Goal: Task Accomplishment & Management: Manage account settings

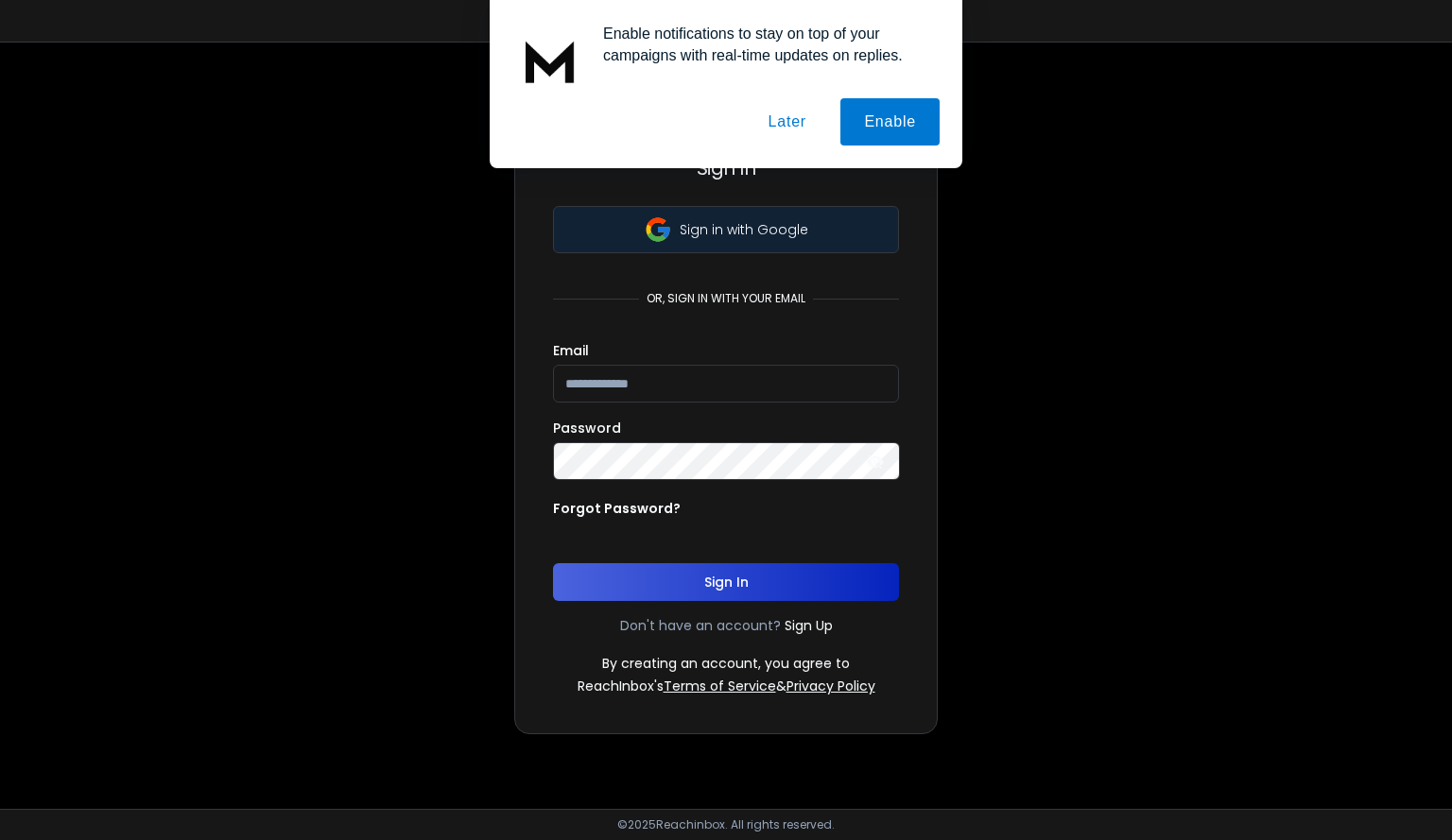
click at [645, 227] on icon at bounding box center [657, 229] width 29 height 29
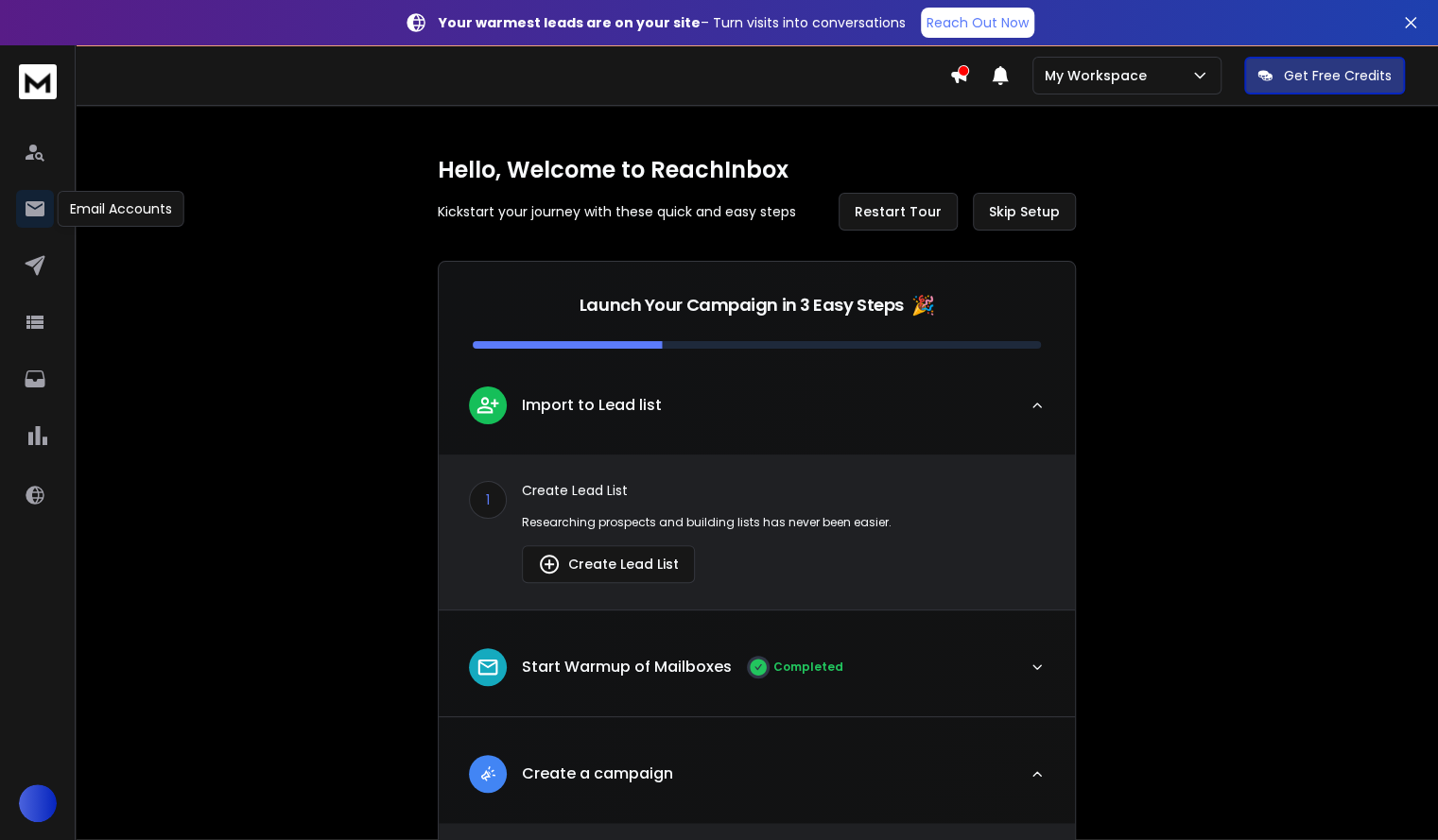
click at [44, 198] on icon at bounding box center [35, 209] width 23 height 23
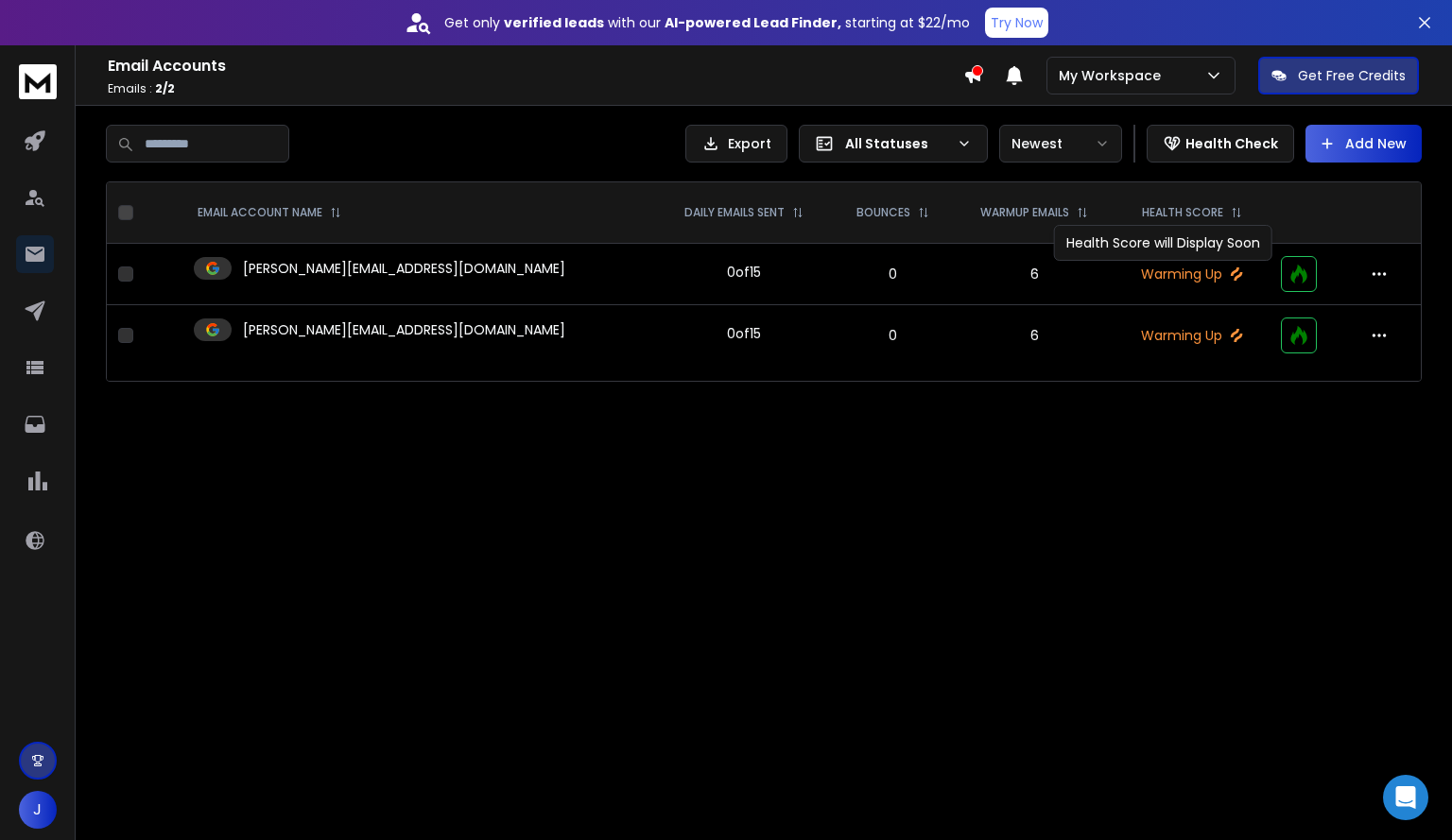
click at [1182, 269] on p "Warming Up" at bounding box center [1192, 274] width 131 height 19
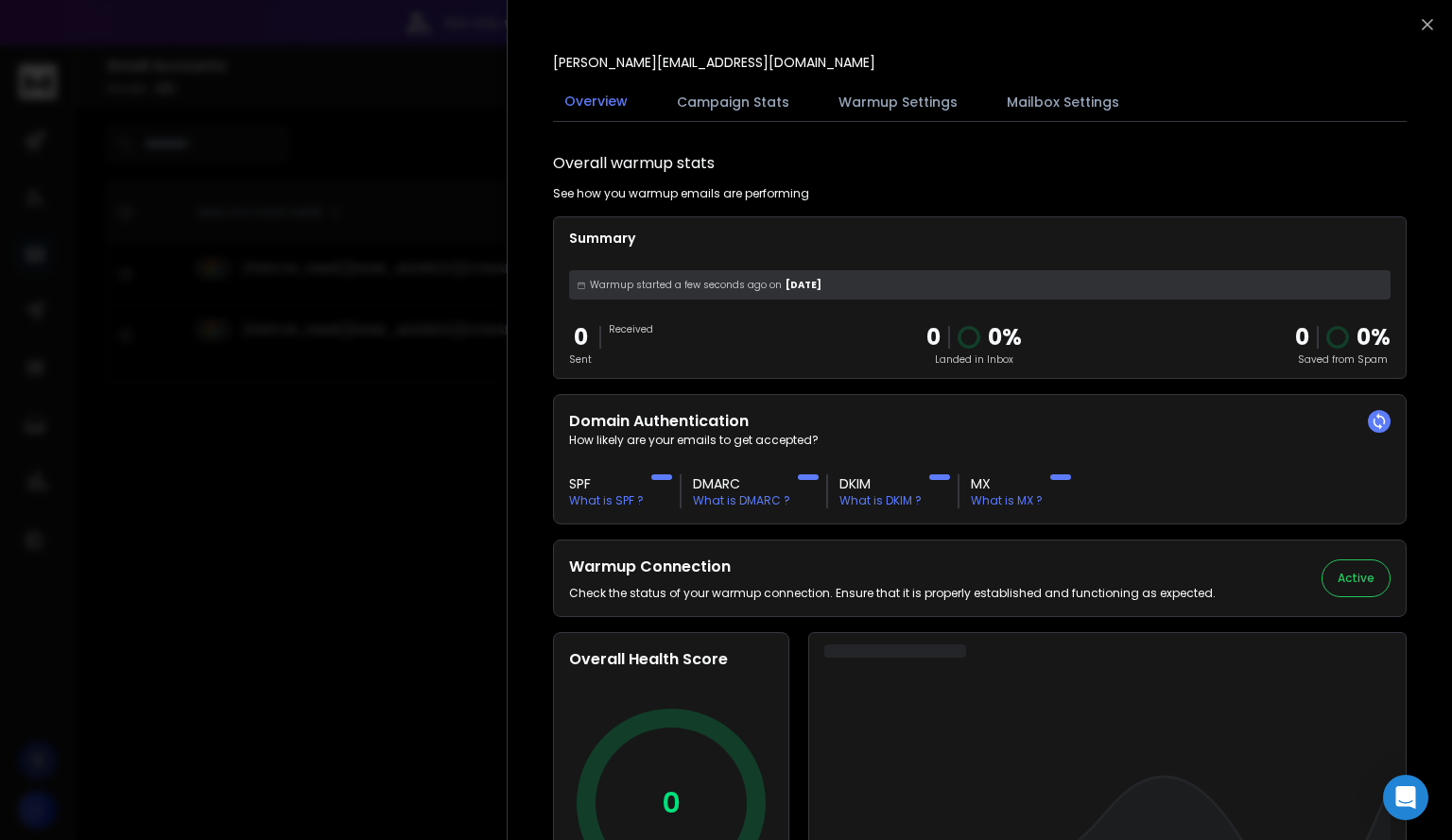
click at [341, 428] on div at bounding box center [726, 420] width 1452 height 840
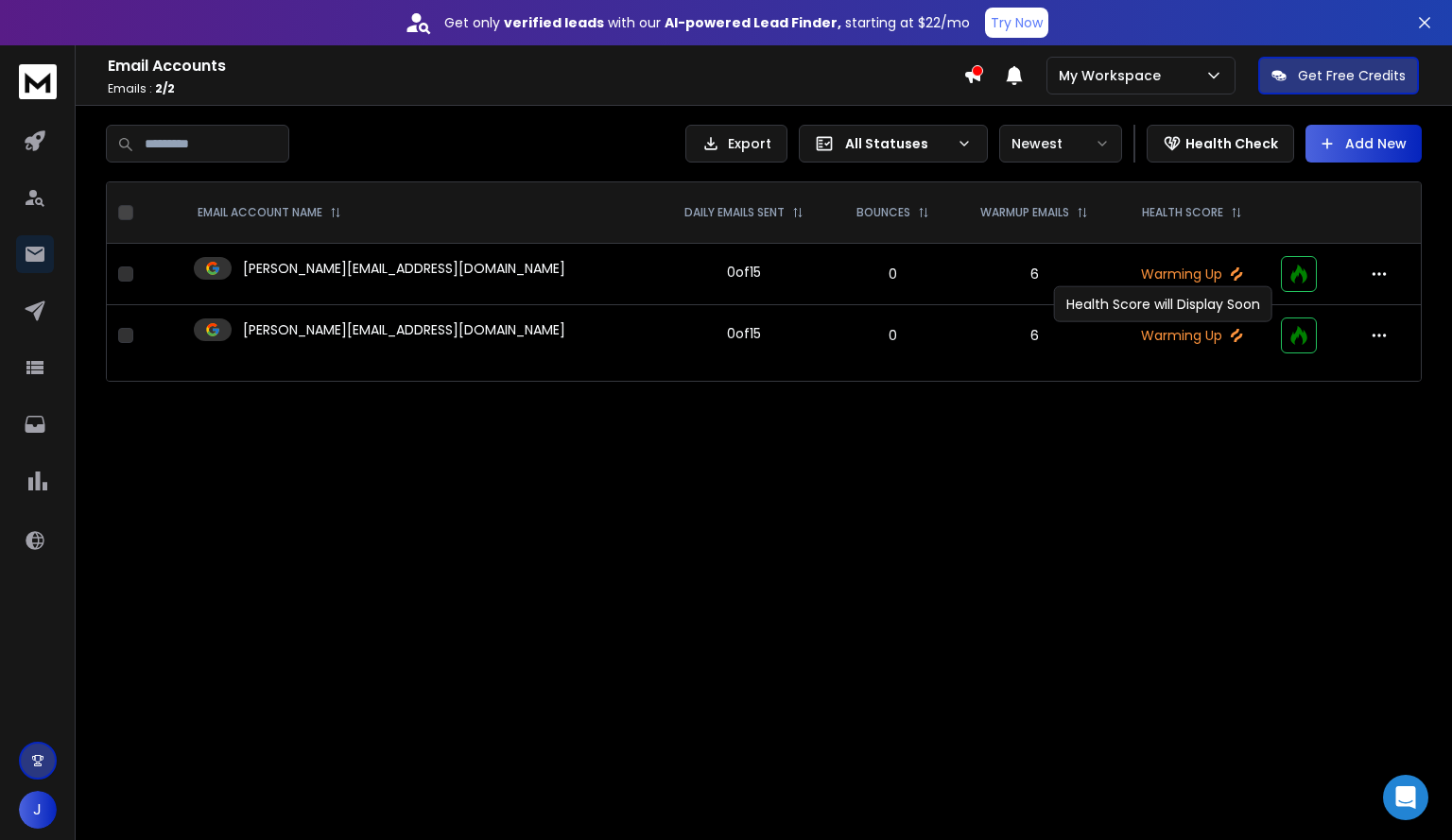
click at [1144, 343] on p "Warming Up" at bounding box center [1192, 336] width 131 height 19
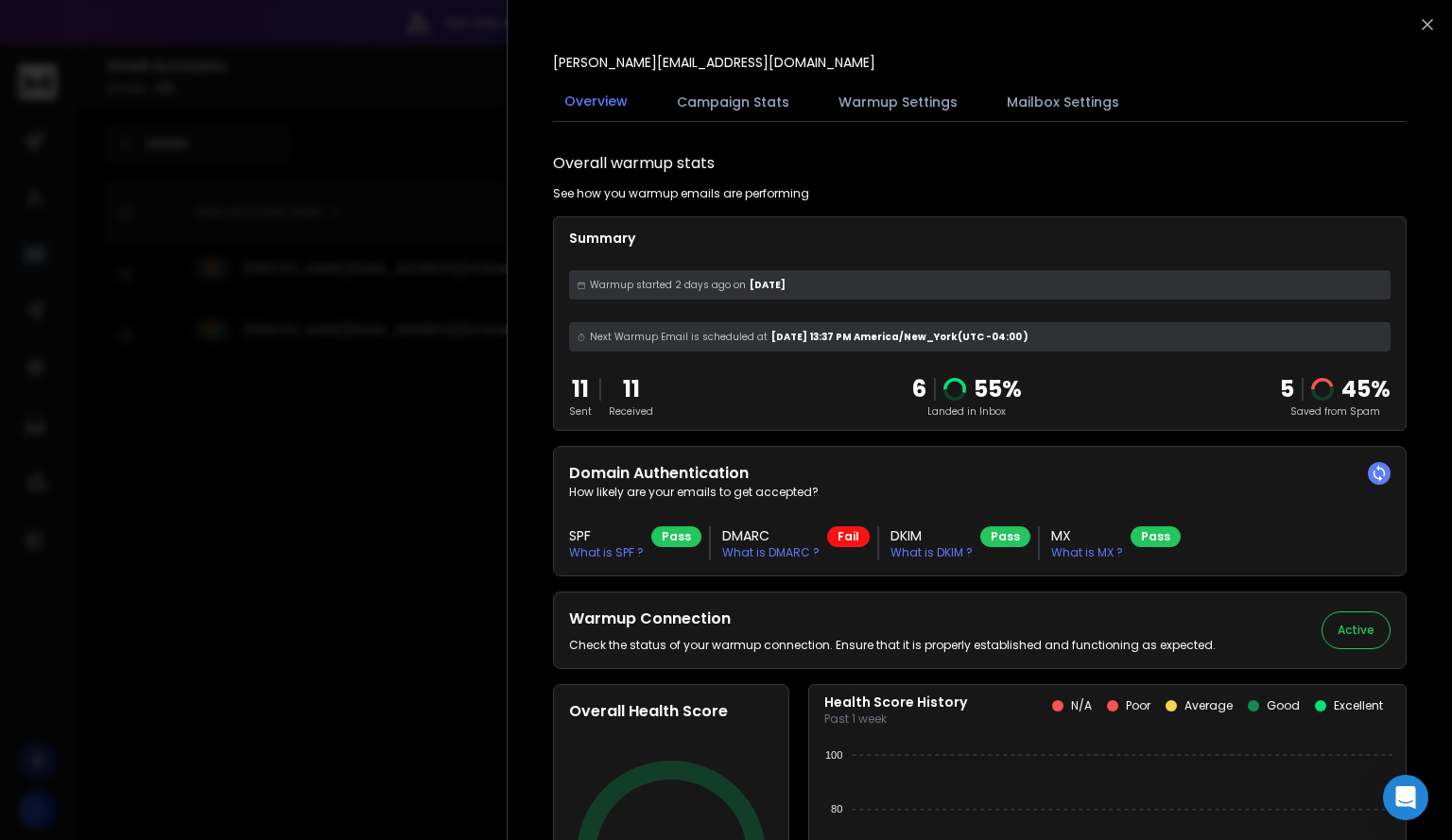
scroll to position [708, 0]
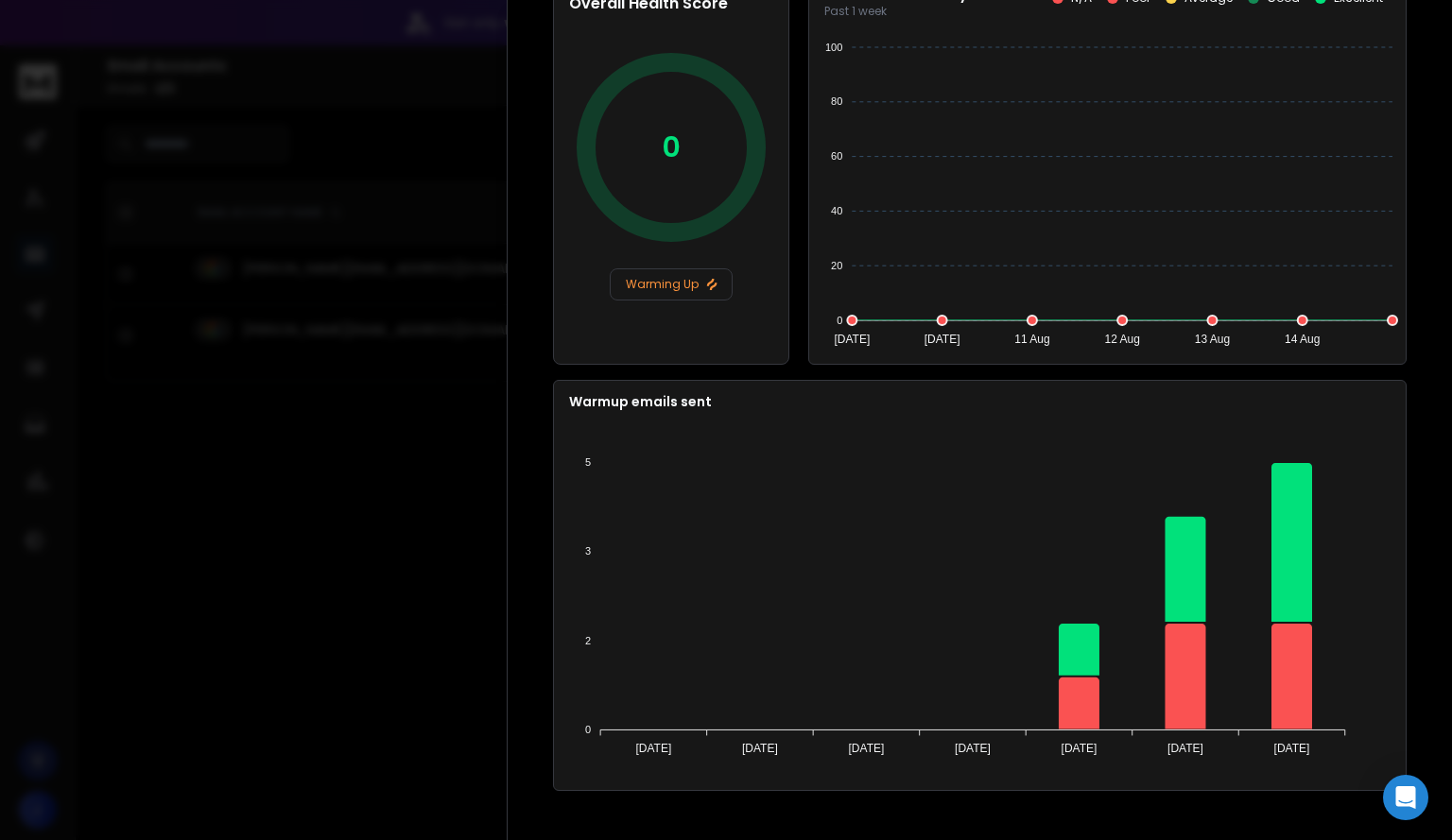
click at [479, 395] on div at bounding box center [726, 420] width 1452 height 840
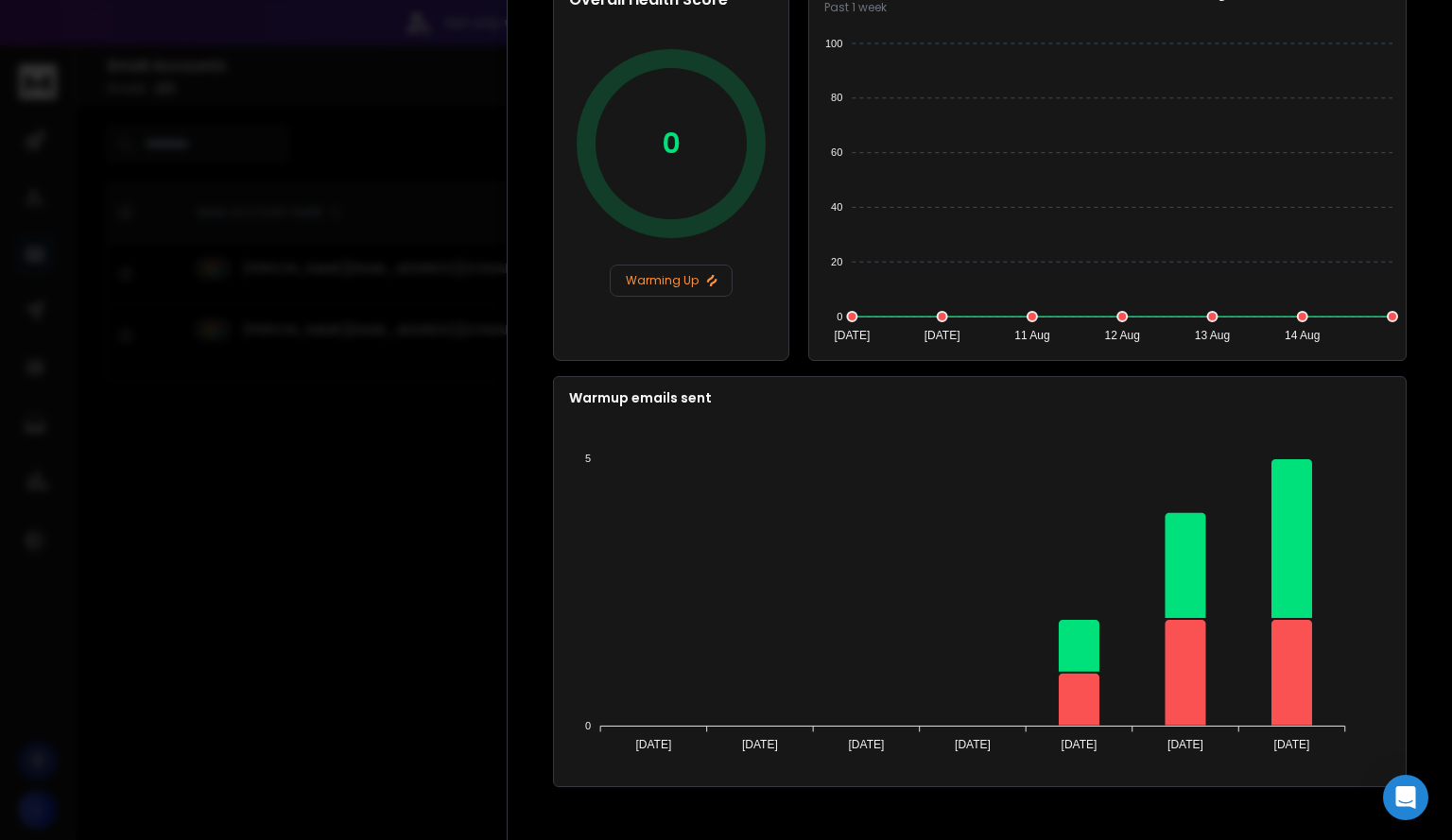
scroll to position [655, 0]
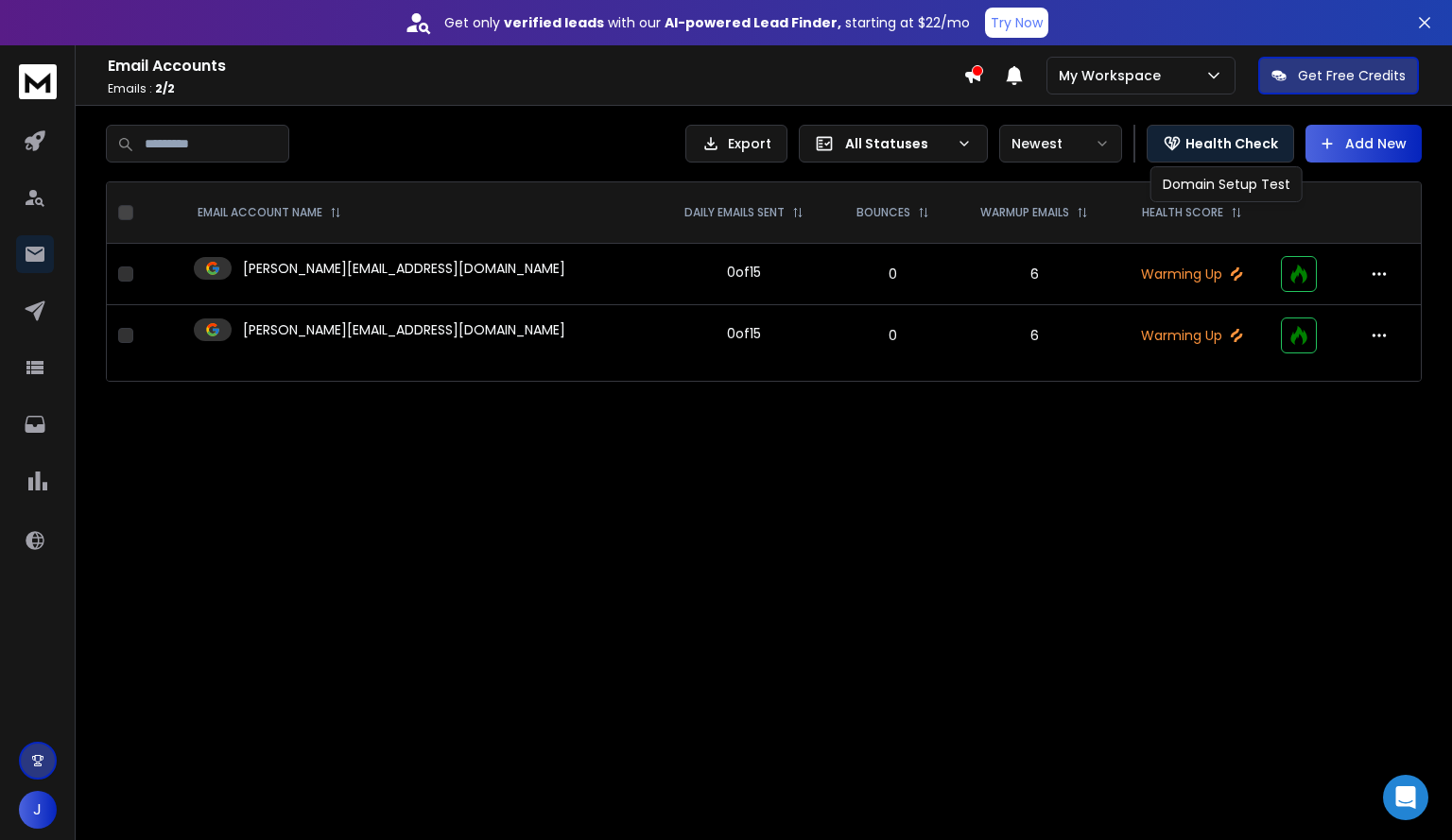
click at [1196, 142] on p "Health Check" at bounding box center [1231, 144] width 92 height 19
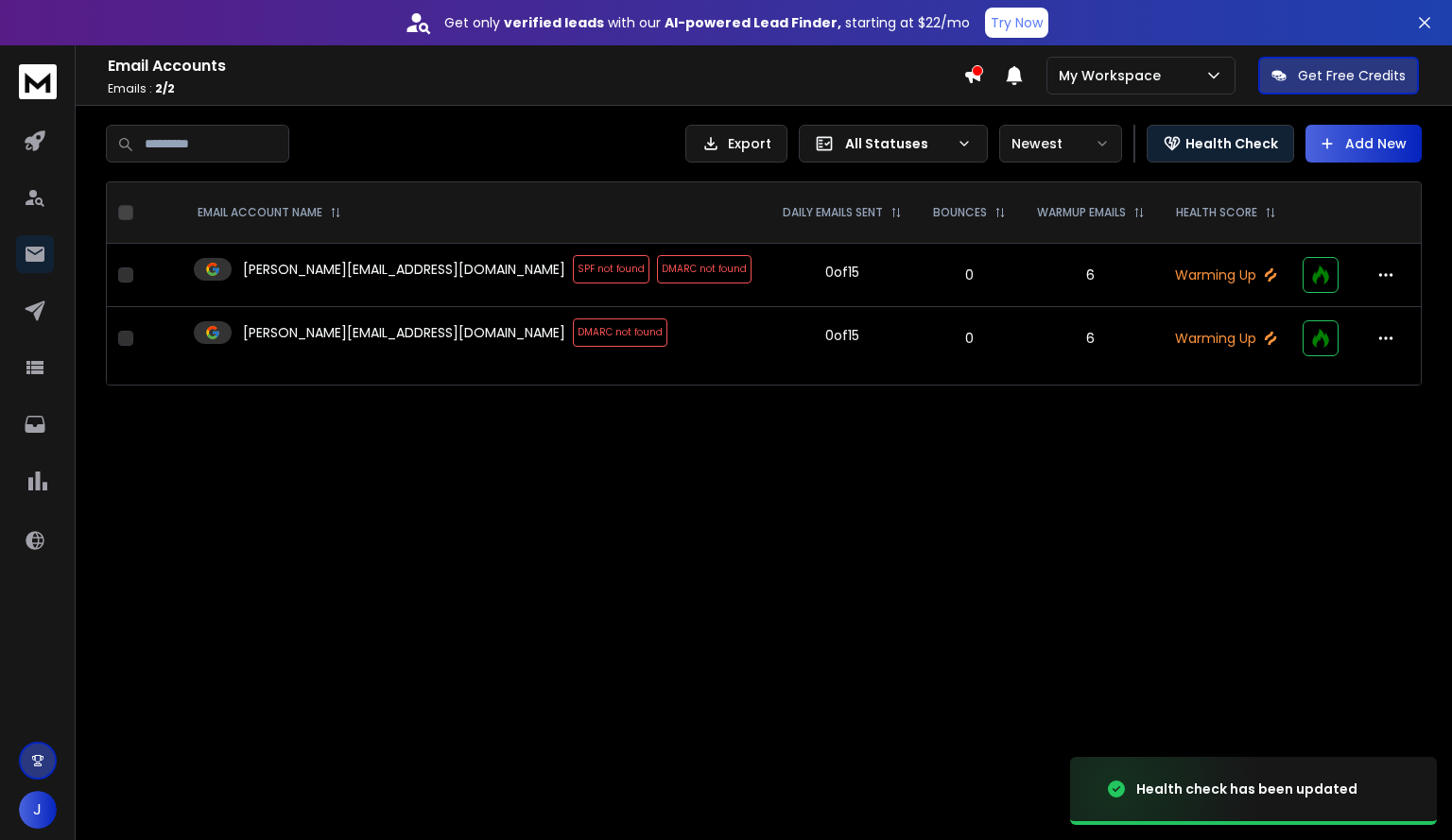
click at [573, 337] on span "DMARC not found" at bounding box center [619, 333] width 94 height 29
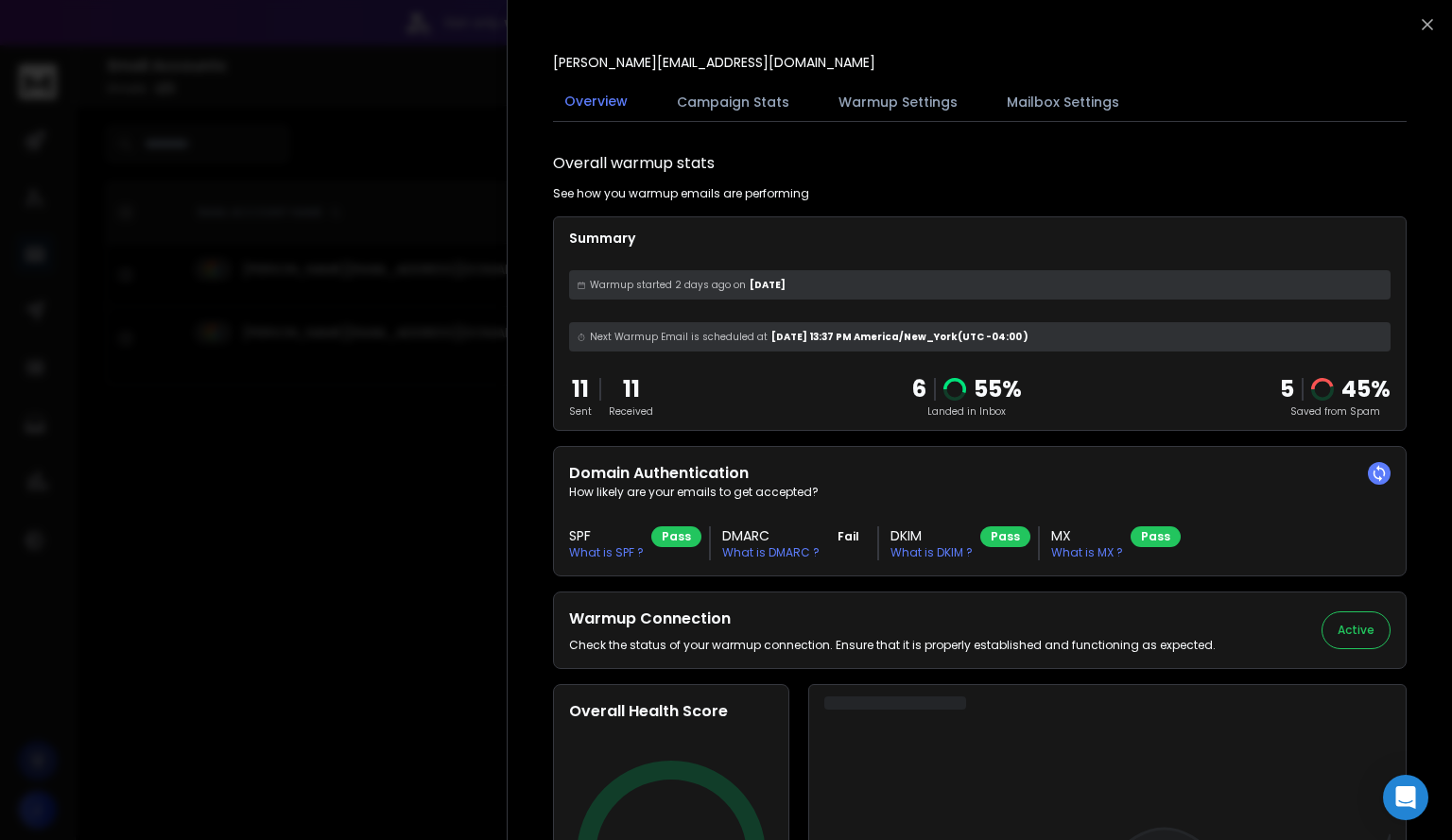
click at [844, 534] on div "Fail" at bounding box center [848, 537] width 43 height 21
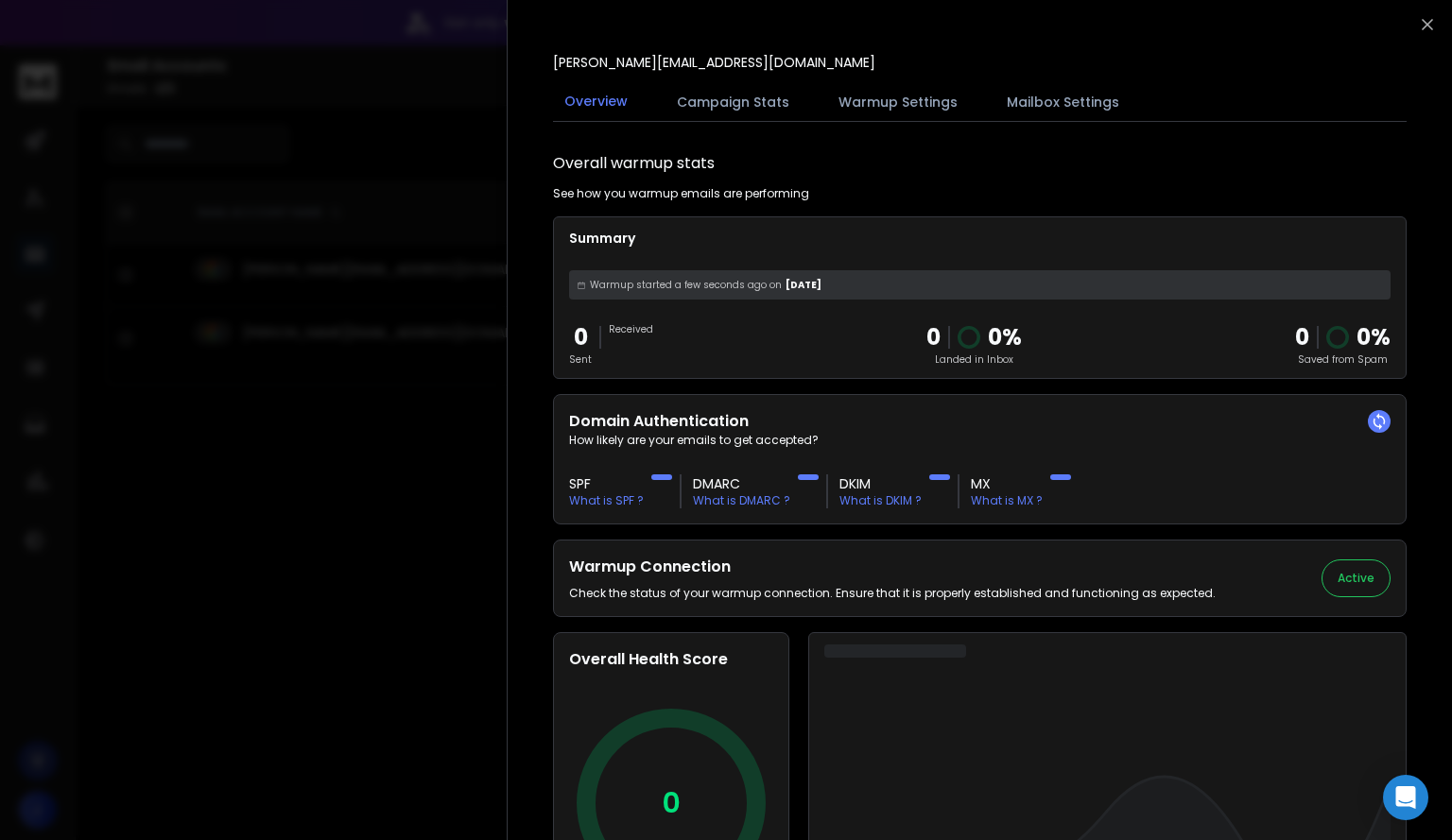
click at [422, 487] on div at bounding box center [726, 420] width 1452 height 840
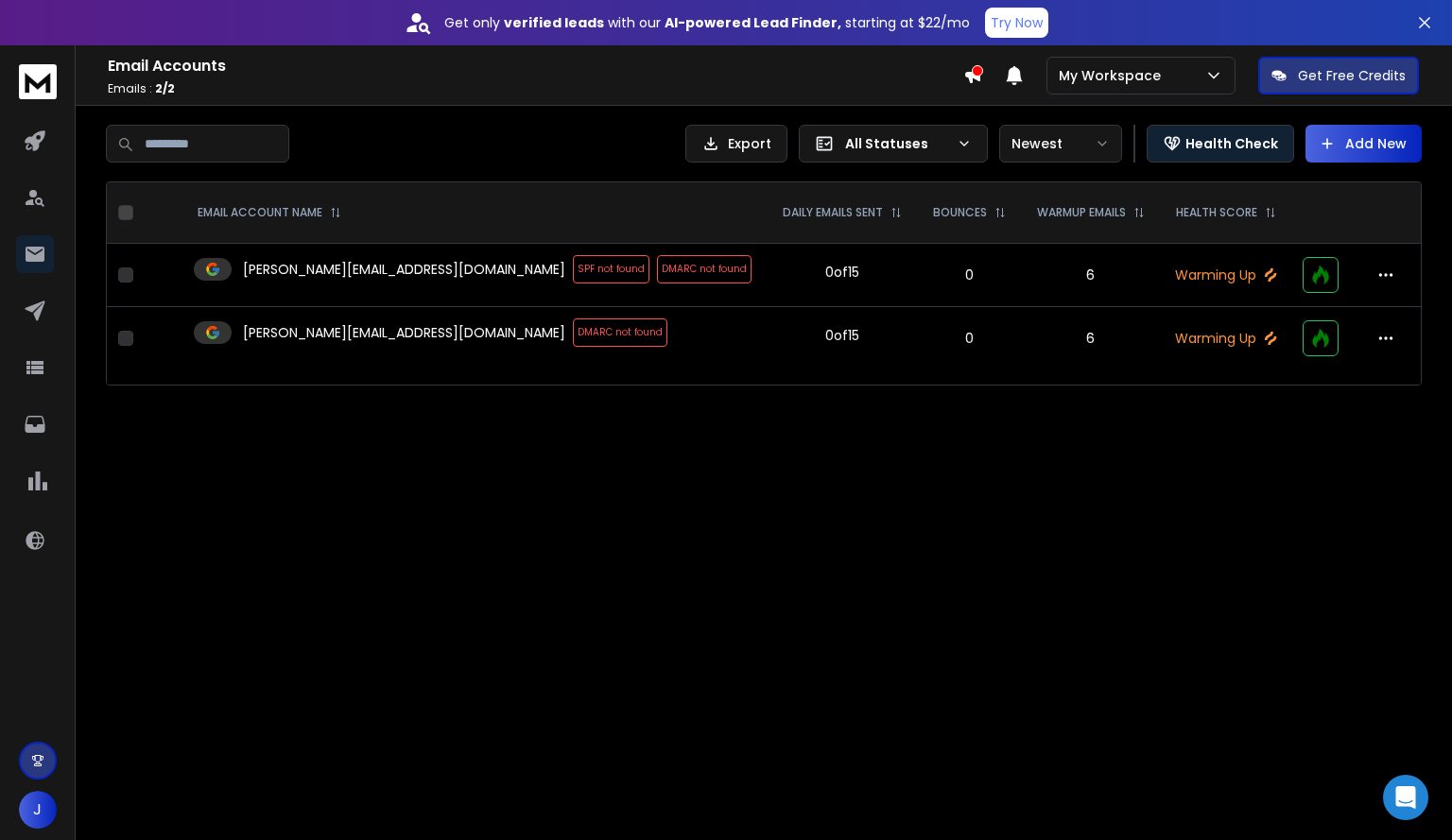
click at [770, 448] on div "Get only verified leads with our AI-powered Lead Finder, starting at $22/mo Try…" at bounding box center [726, 420] width 1452 height 840
click at [115, 216] on th at bounding box center [144, 213] width 75 height 62
click at [107, 210] on th at bounding box center [144, 213] width 75 height 62
click at [128, 221] on th at bounding box center [144, 213] width 75 height 62
click at [128, 212] on button "Select this Page" at bounding box center [126, 213] width 15 height 15
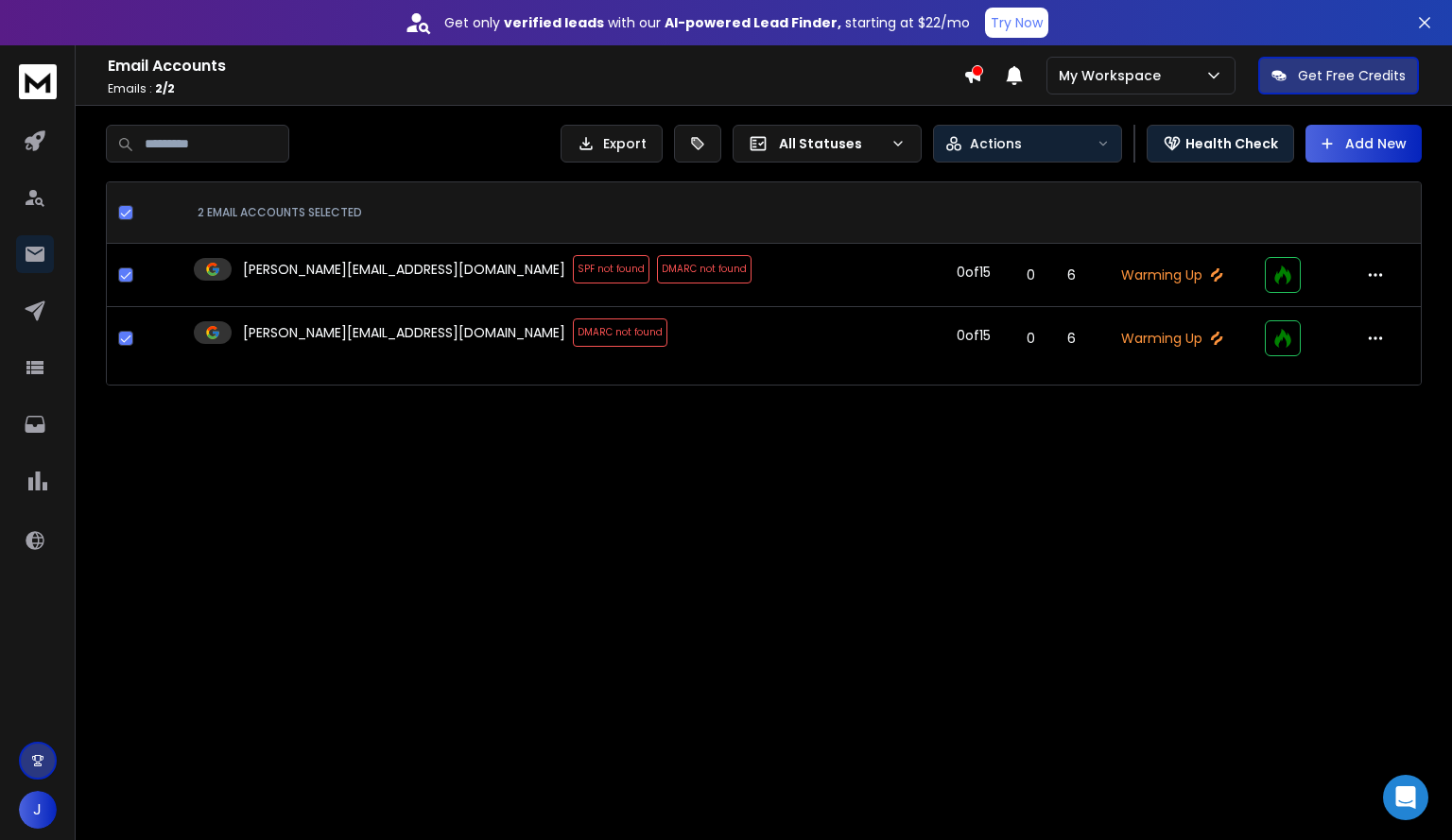
click at [1068, 145] on div "Actions" at bounding box center [1016, 144] width 144 height 19
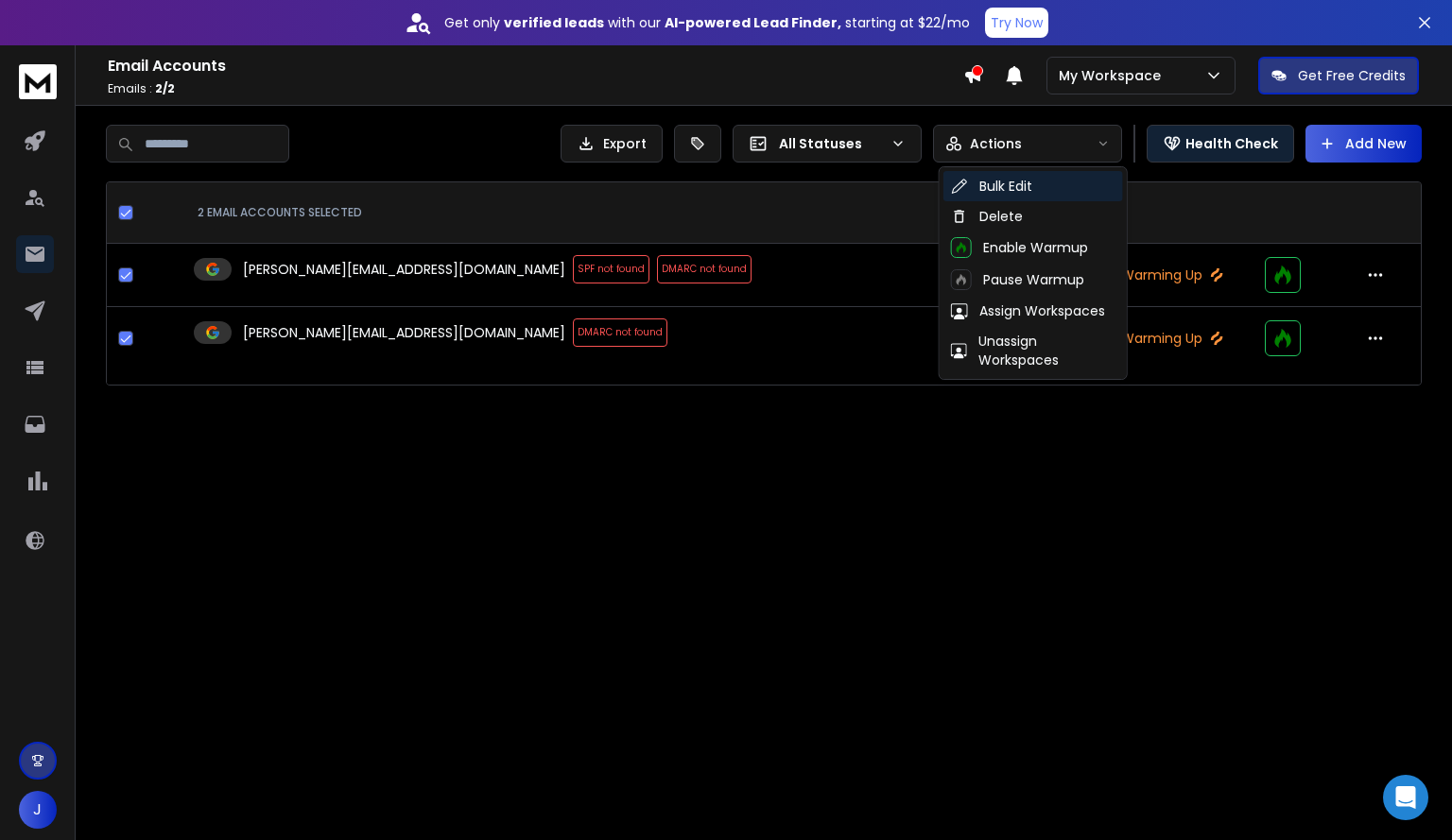
click at [1011, 191] on div "Bulk Edit" at bounding box center [991, 186] width 81 height 19
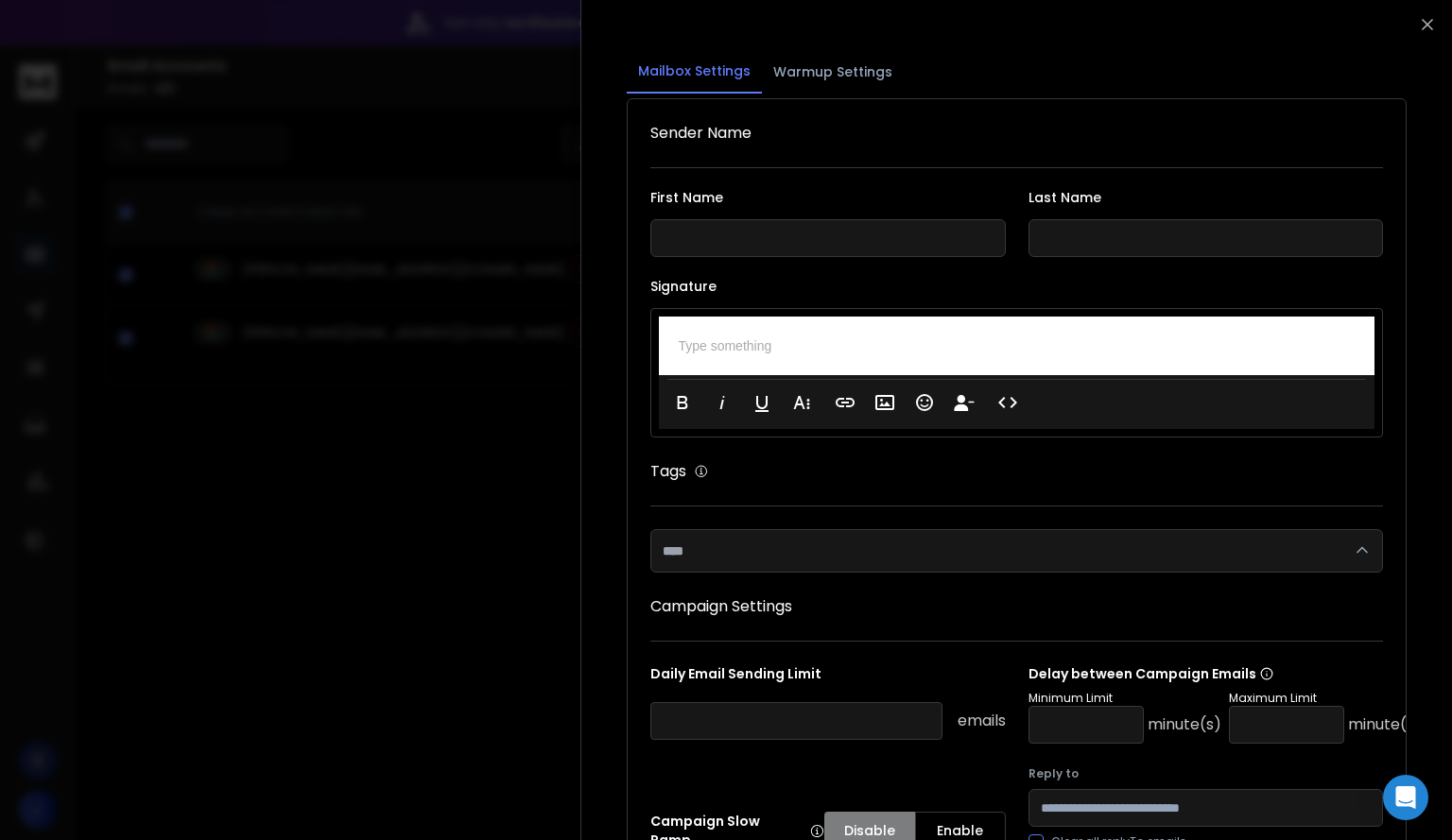
scroll to position [288, 0]
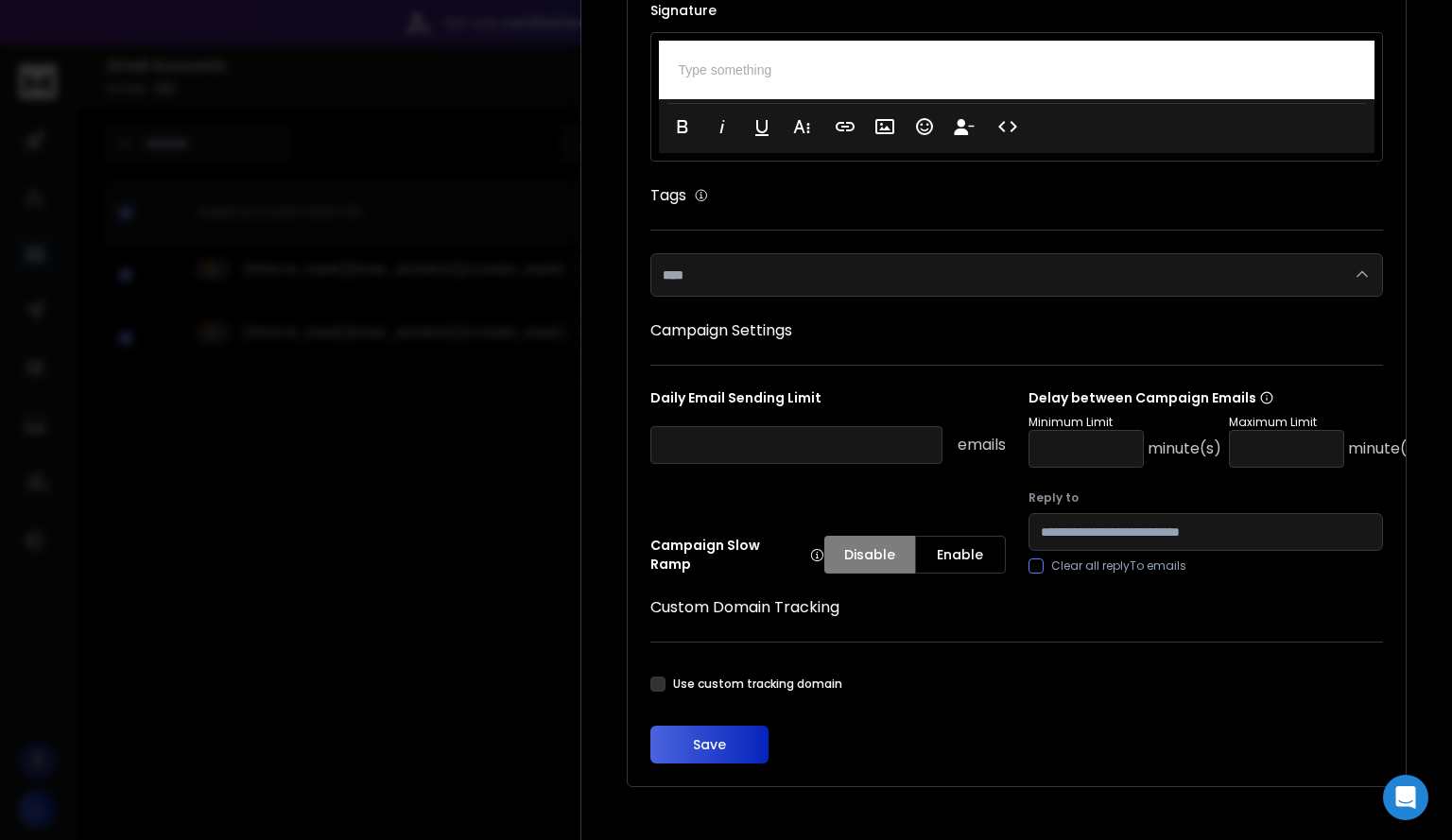
click at [423, 527] on div at bounding box center [726, 420] width 1452 height 840
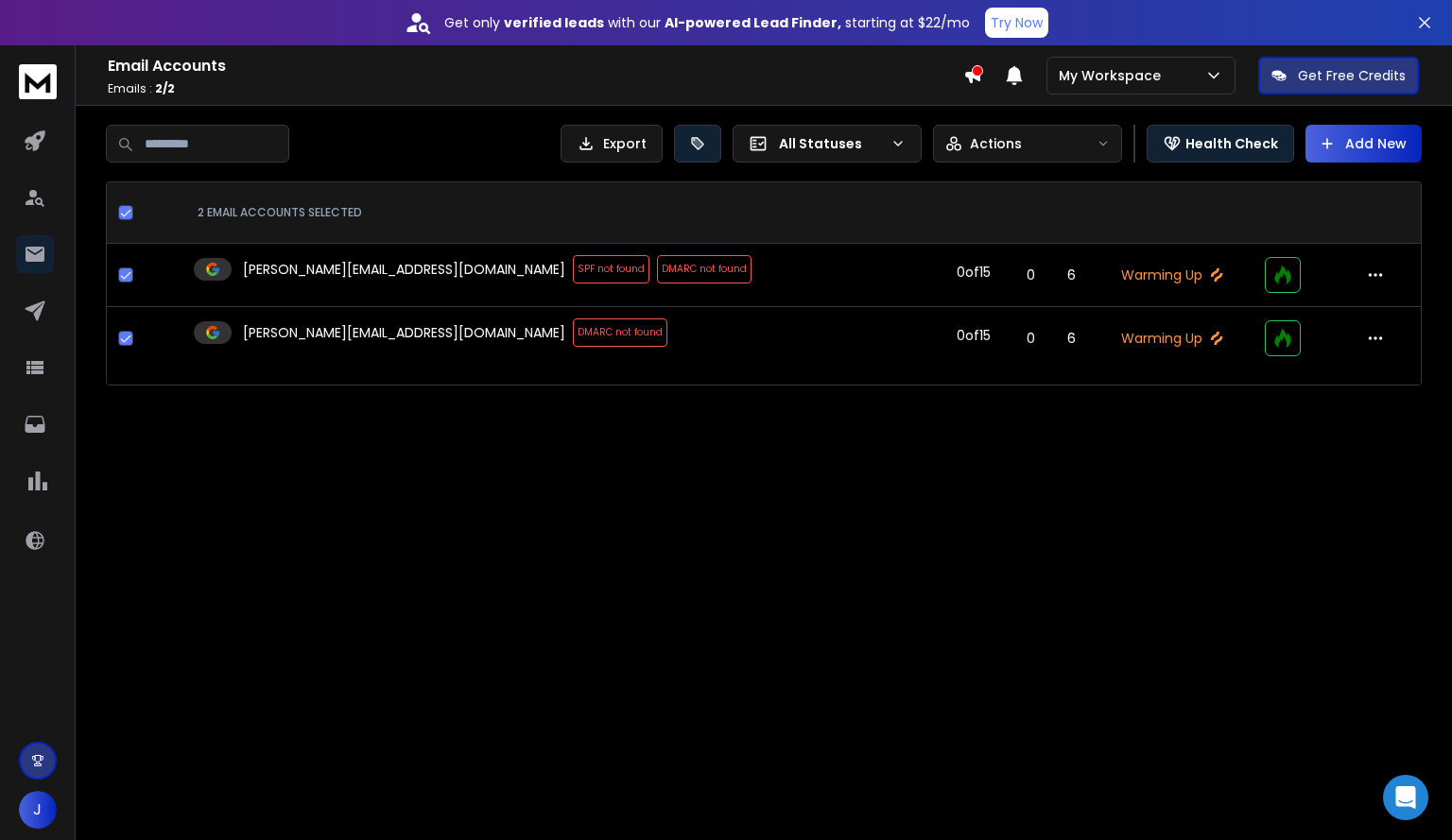
click at [698, 147] on icon at bounding box center [697, 144] width 15 height 15
click at [822, 152] on p "All Statuses" at bounding box center [830, 144] width 104 height 19
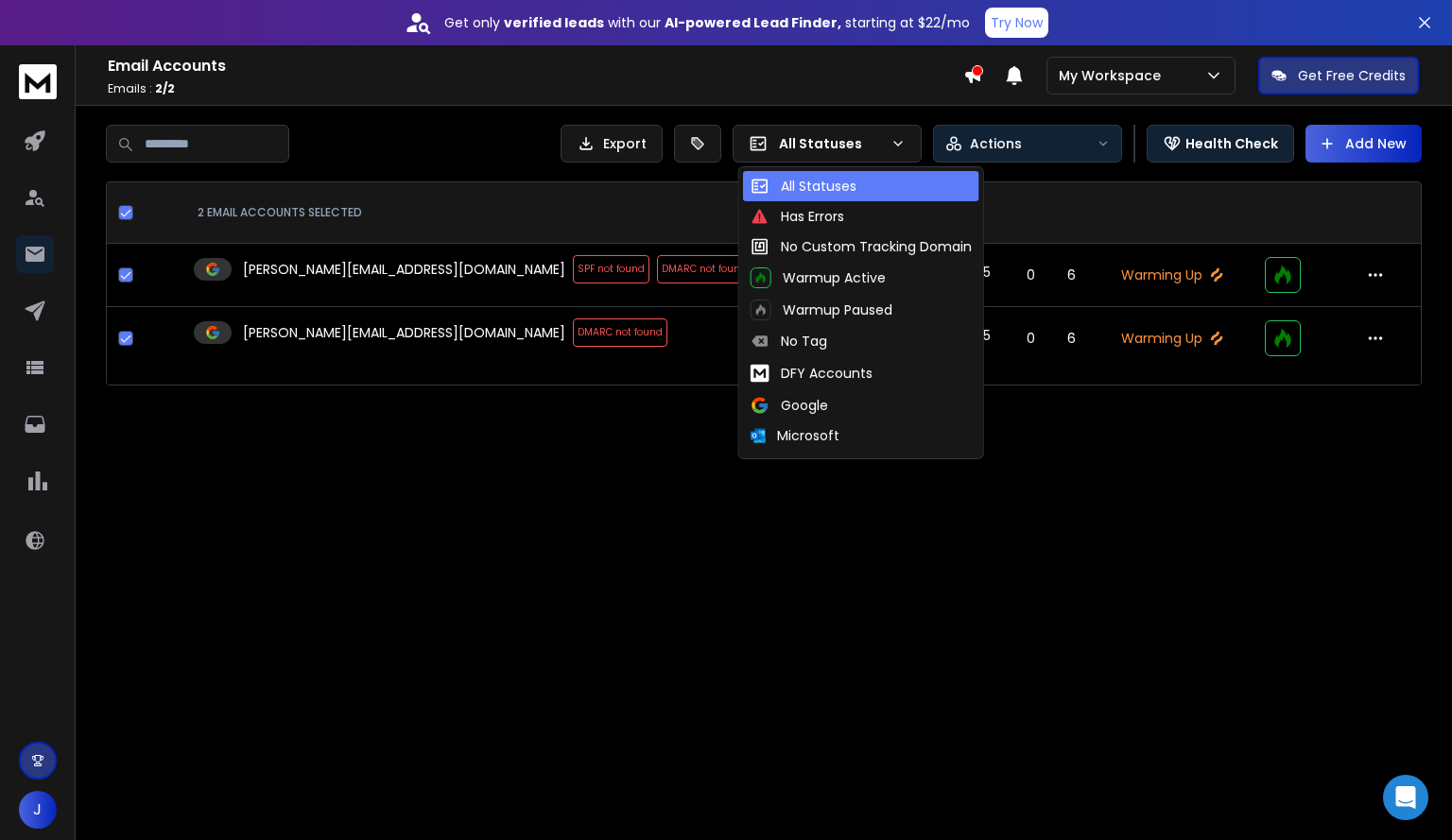
click at [1089, 139] on div "Actions" at bounding box center [1016, 144] width 144 height 19
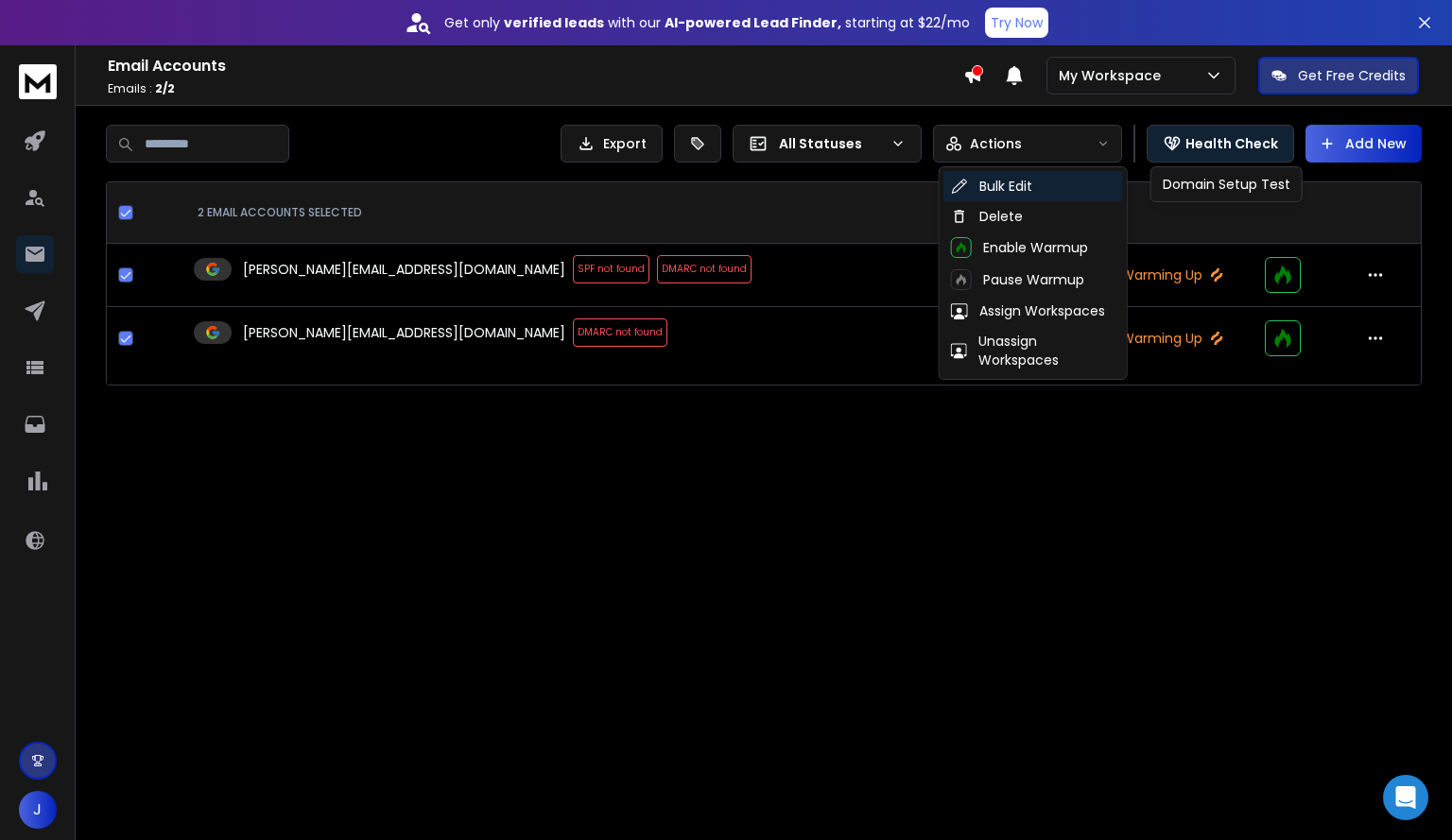
click at [1226, 139] on p "Health Check" at bounding box center [1231, 144] width 92 height 19
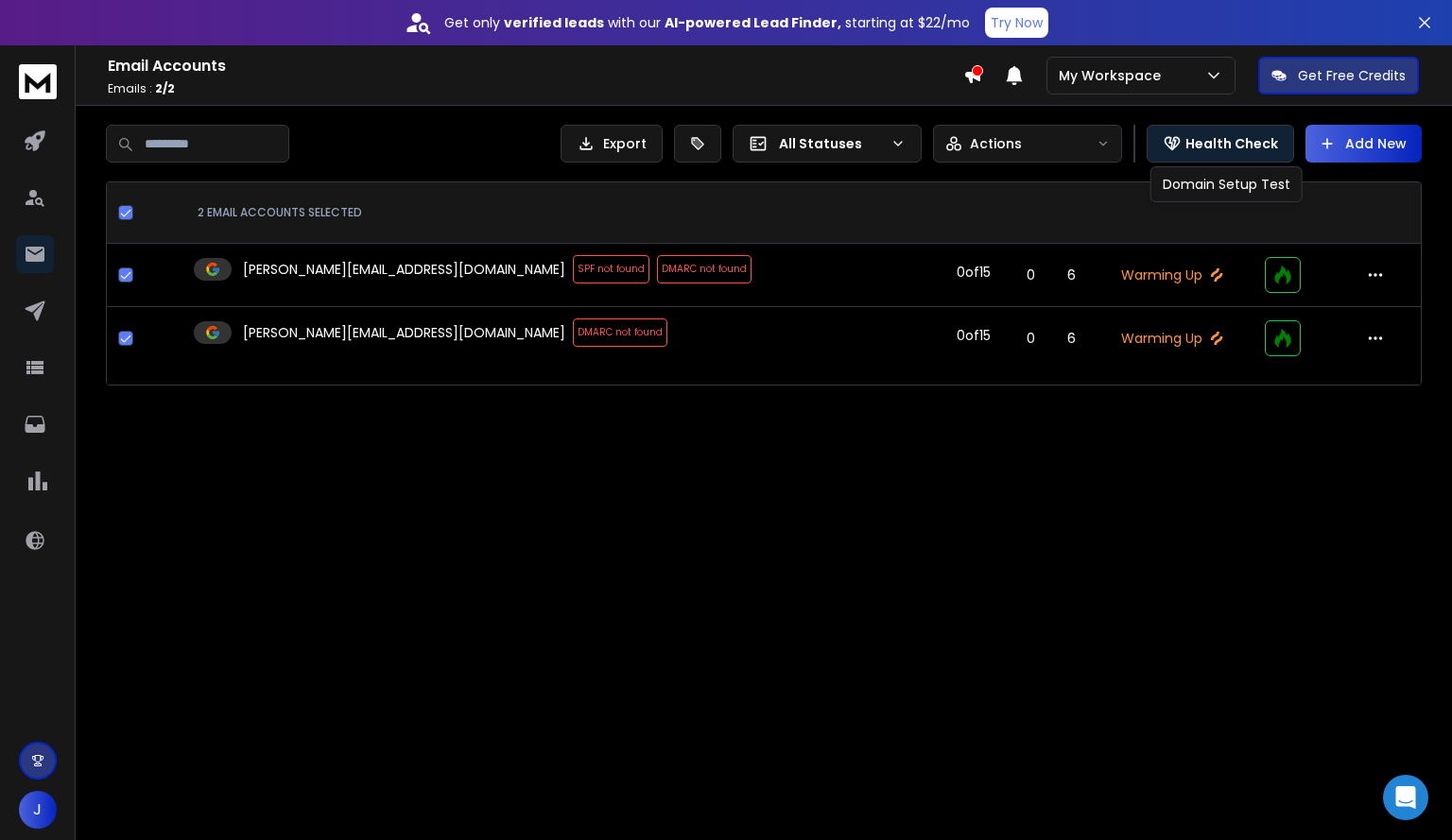
click at [1246, 144] on p "Health Check" at bounding box center [1231, 144] width 92 height 19
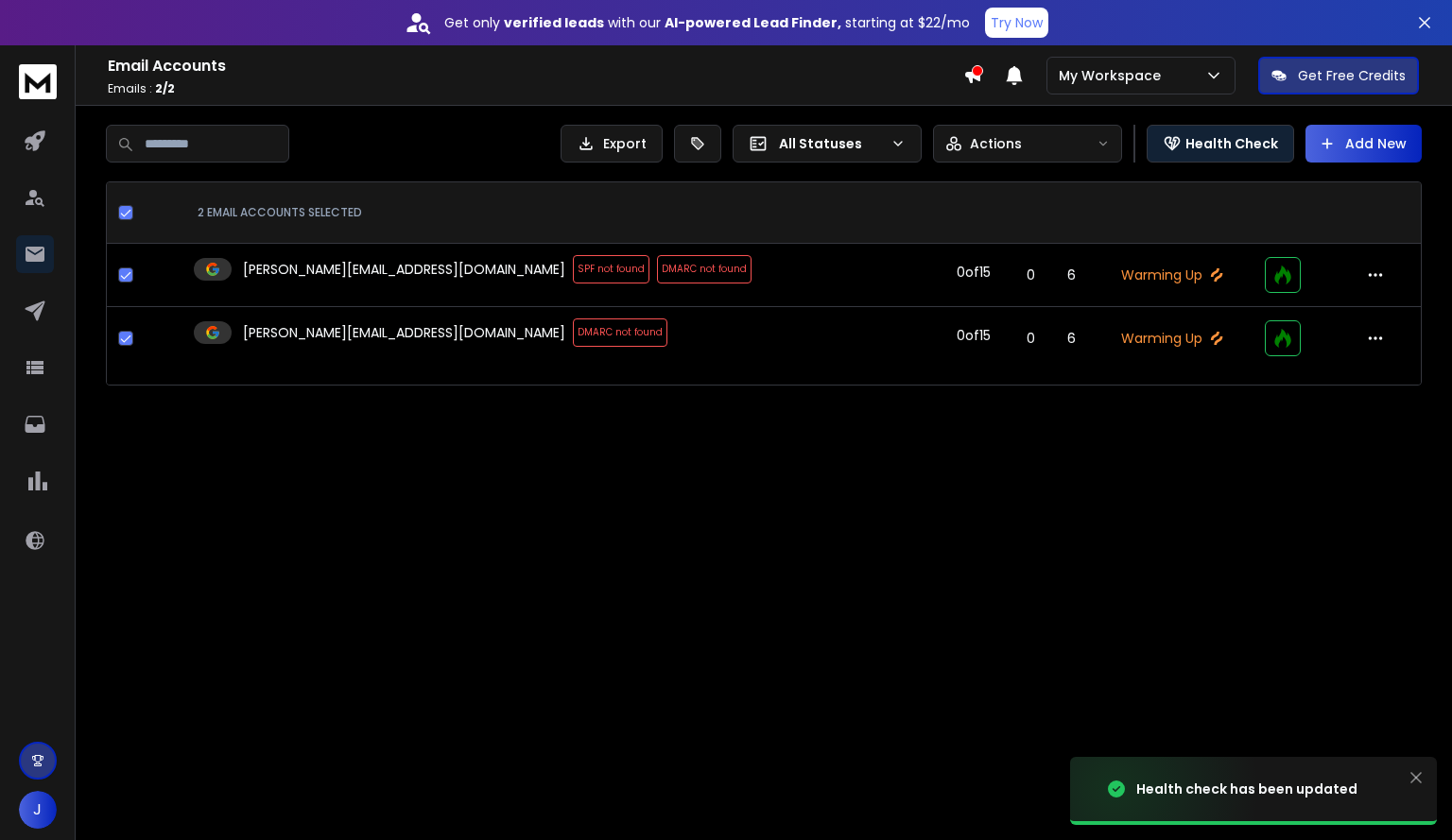
click at [1142, 798] on div "Health check has been updated" at bounding box center [1232, 790] width 295 height 65
click at [1127, 287] on td "Warming Up" at bounding box center [1172, 275] width 163 height 64
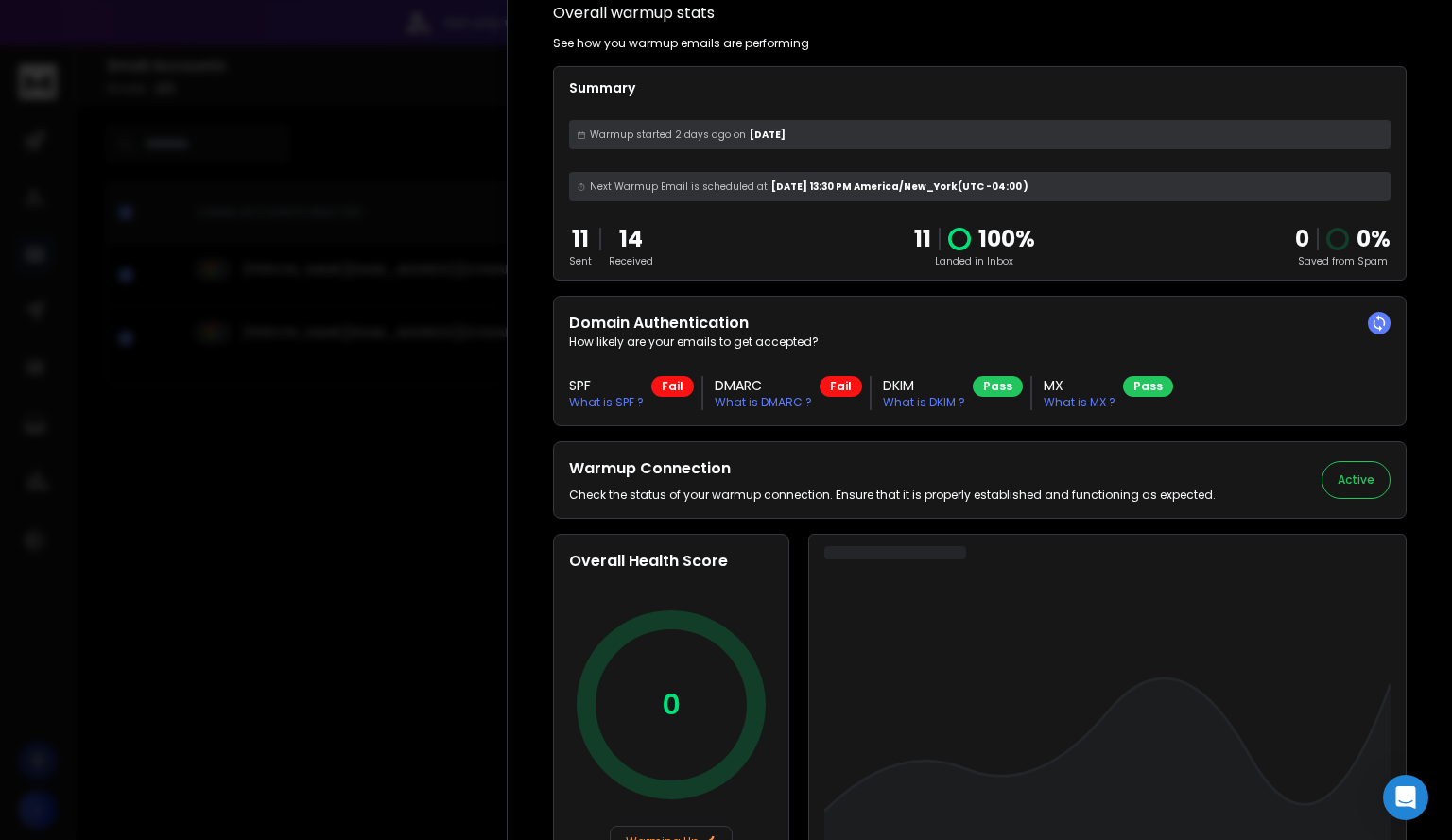
scroll to position [151, 0]
click at [1372, 322] on icon at bounding box center [1379, 322] width 19 height 19
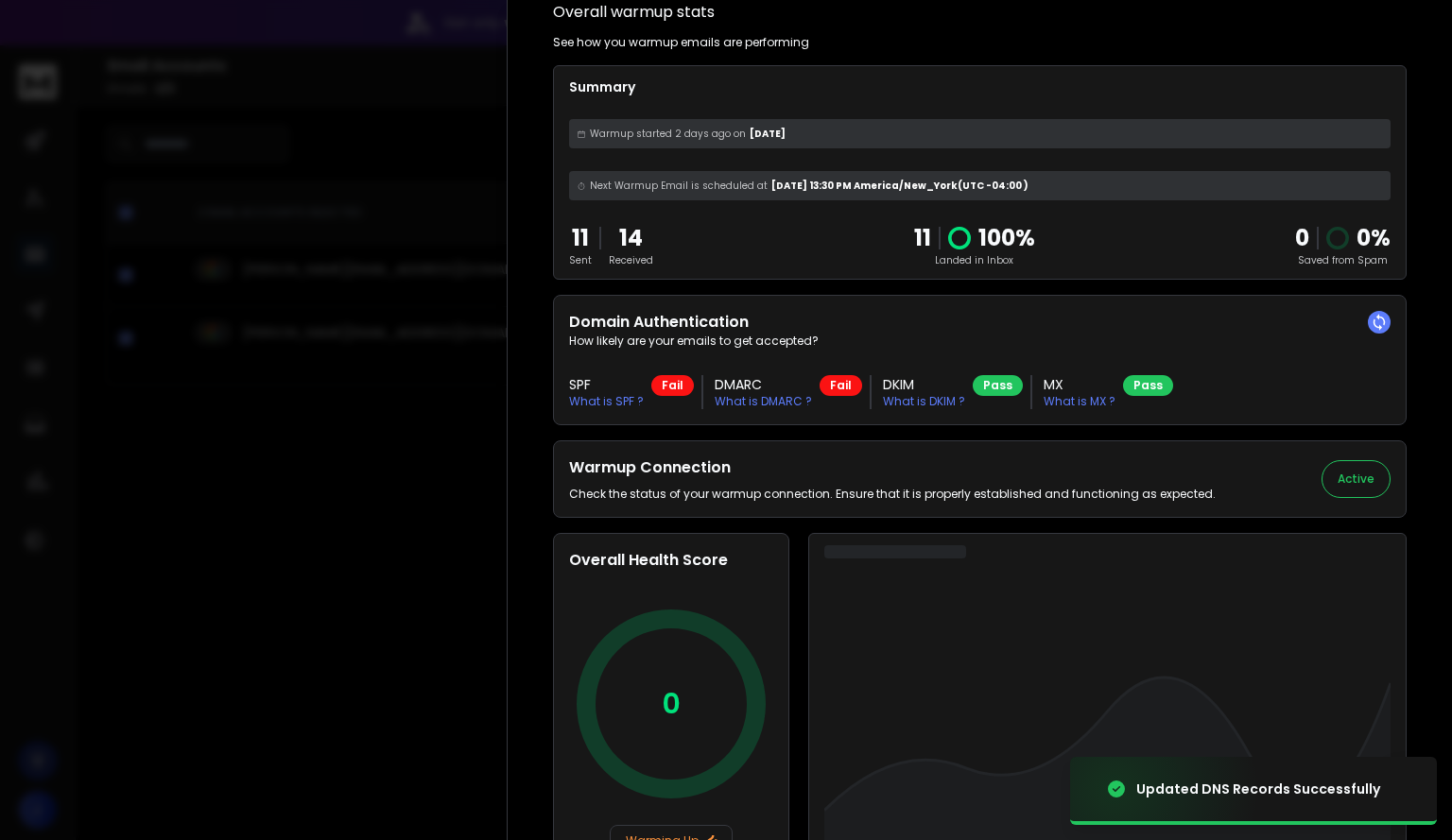
click at [418, 468] on div at bounding box center [726, 420] width 1452 height 840
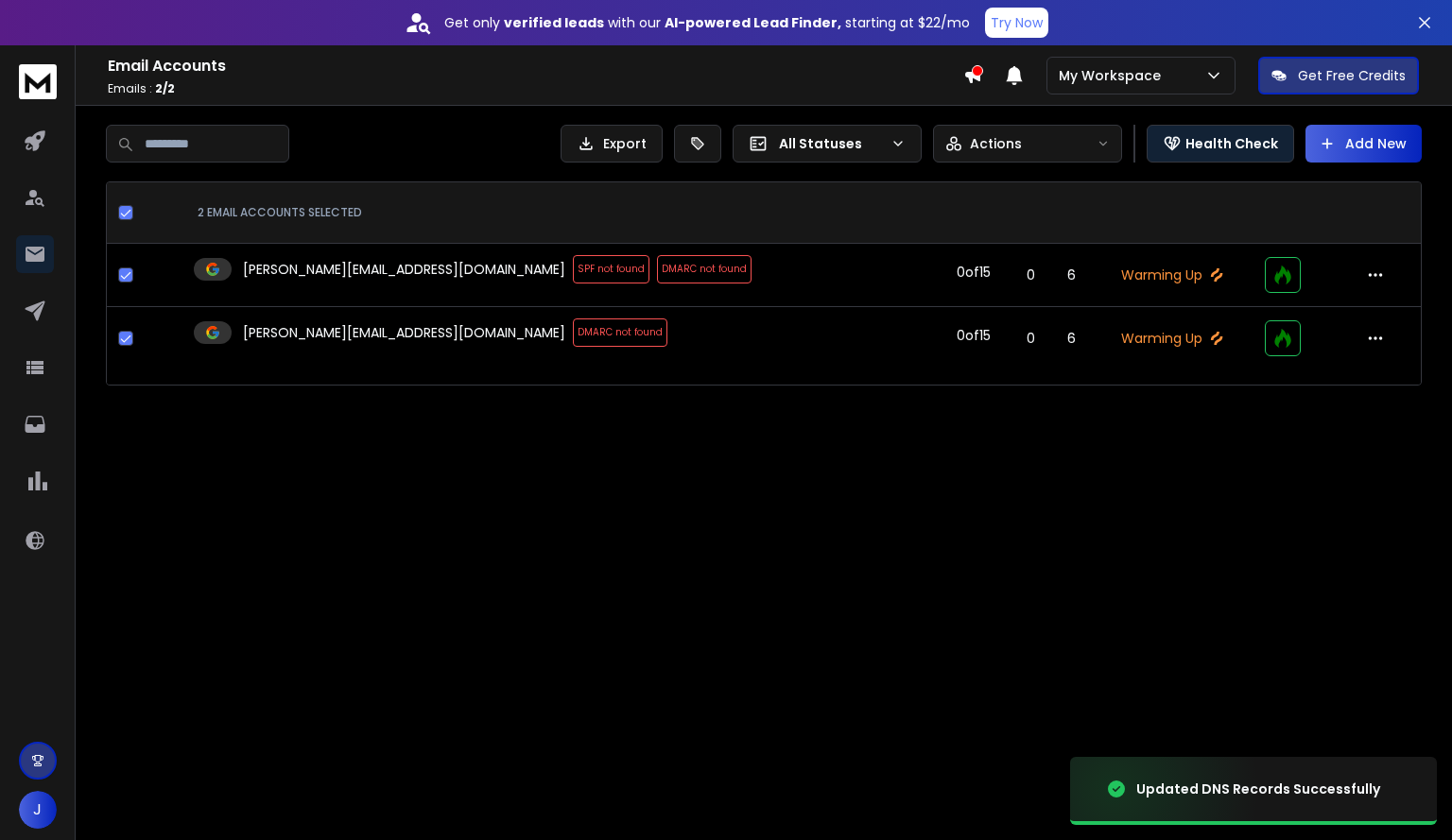
click at [366, 326] on p "jonah@spmmediagroup.com" at bounding box center [403, 333] width 323 height 19
